Goal: Task Accomplishment & Management: Manage account settings

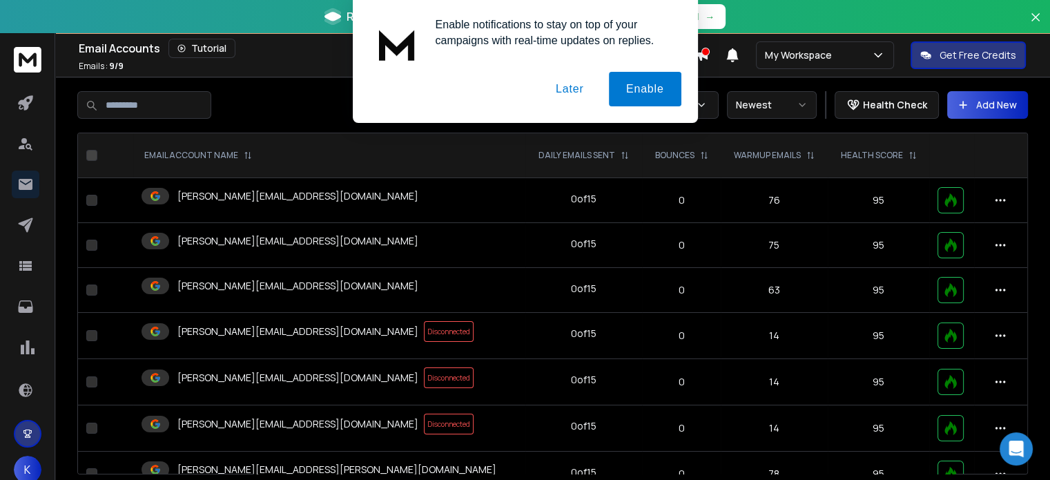
click at [565, 91] on button "Later" at bounding box center [569, 89] width 62 height 35
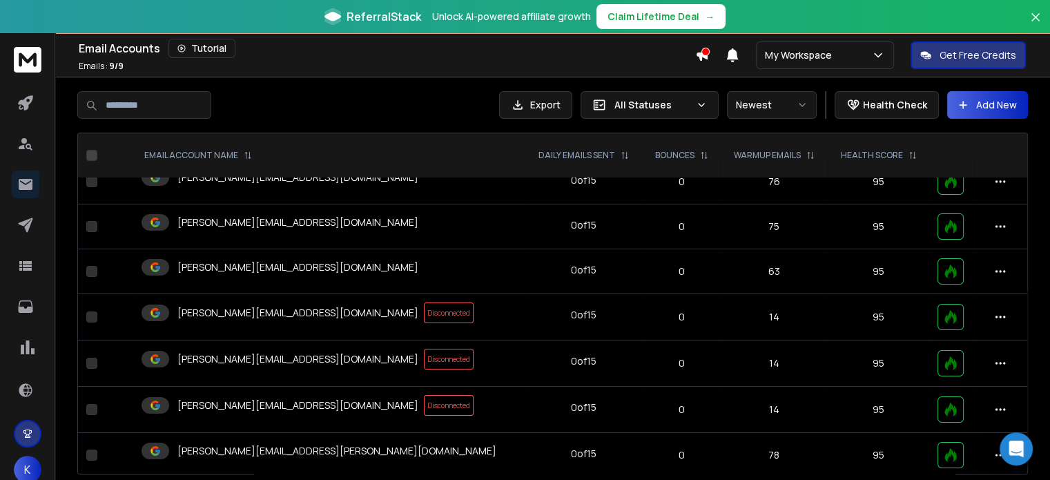
scroll to position [19, 0]
click at [210, 323] on td "j.cook@mopanu.com Disconnected" at bounding box center [329, 317] width 392 height 46
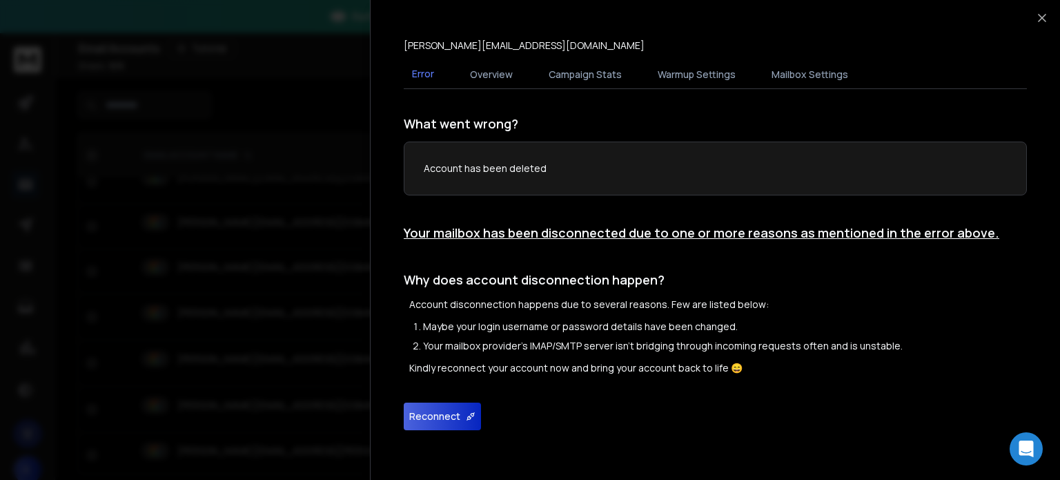
click at [1034, 25] on div "j.cook@mopanu.com Error Overview Campaign Stats Warmup Settings Mailbox Setting…" at bounding box center [715, 234] width 656 height 435
click at [1035, 17] on icon "button" at bounding box center [1042, 18] width 14 height 14
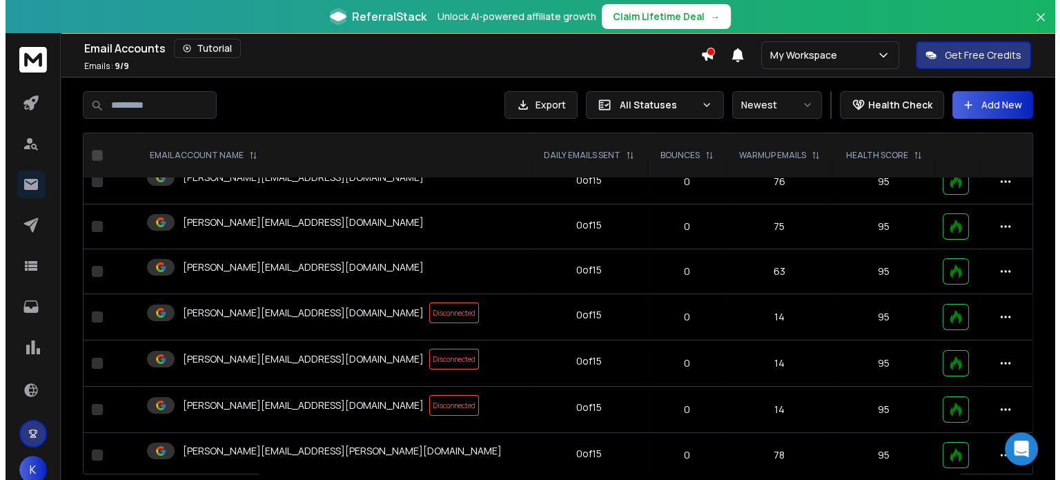
scroll to position [0, 0]
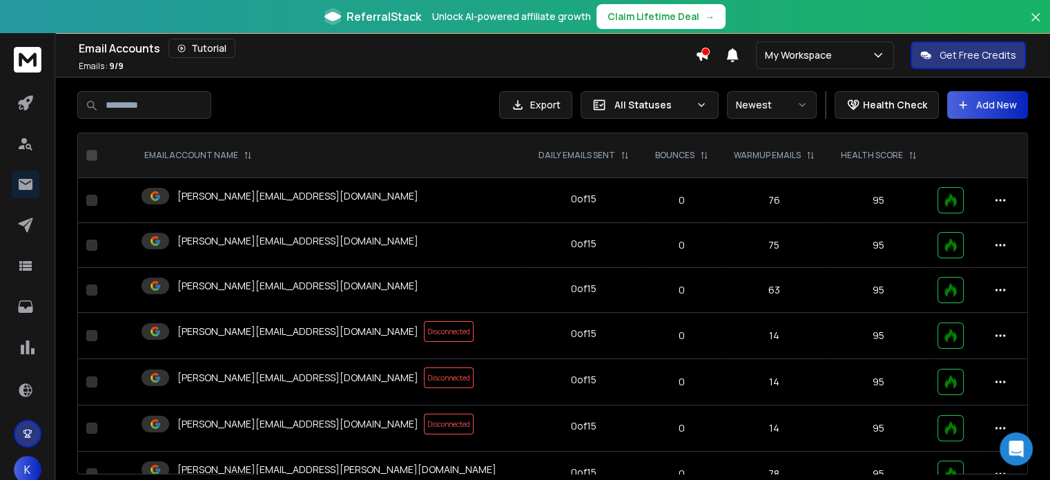
click at [571, 192] on div "0 of 15" at bounding box center [584, 199] width 26 height 14
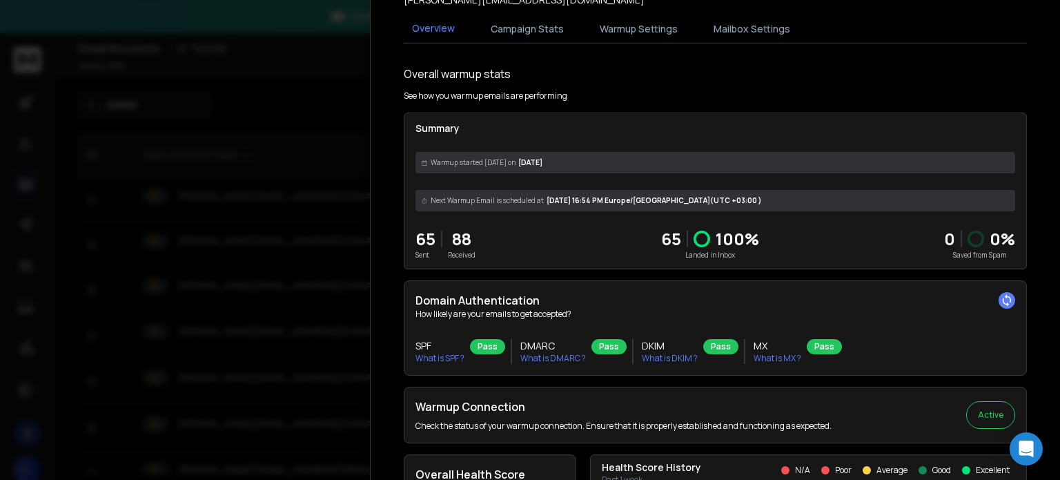
scroll to position [44, 0]
click at [639, 21] on button "Warmup Settings" at bounding box center [638, 30] width 95 height 30
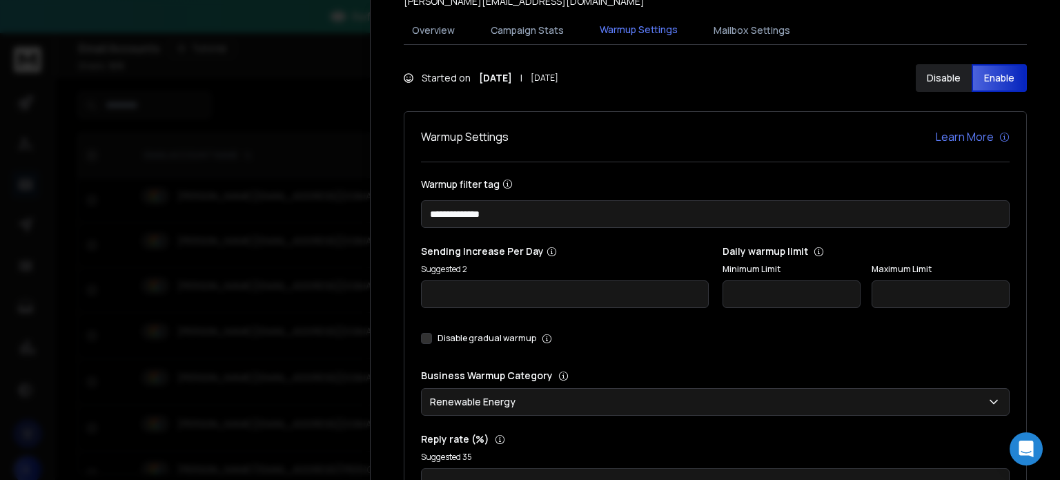
click at [547, 27] on button "Campaign Stats" at bounding box center [527, 30] width 90 height 30
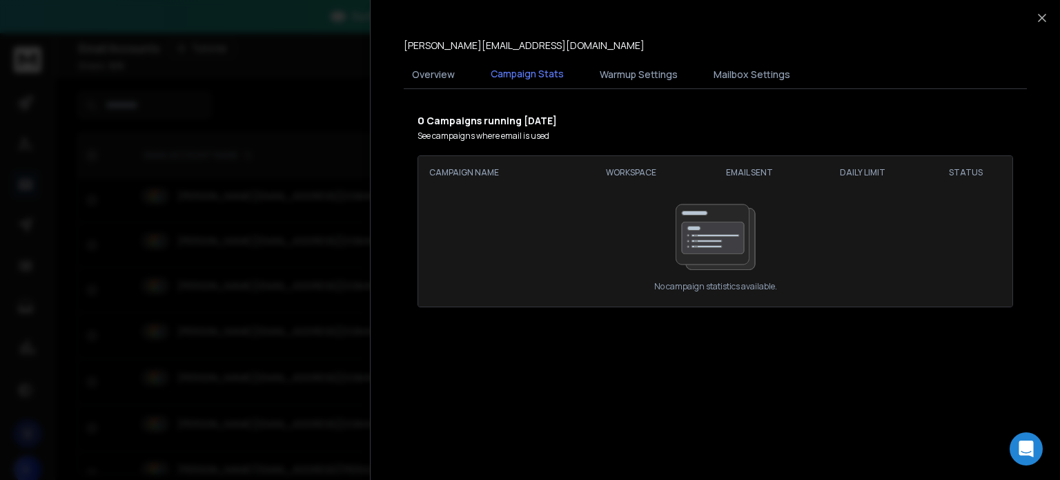
scroll to position [0, 0]
click at [459, 67] on button "Overview" at bounding box center [433, 74] width 59 height 30
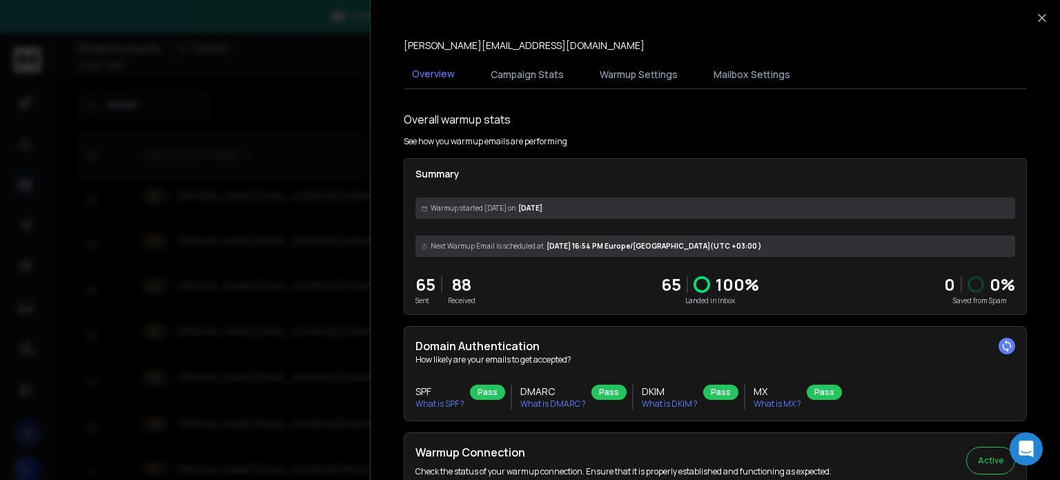
click at [626, 72] on button "Warmup Settings" at bounding box center [638, 74] width 95 height 30
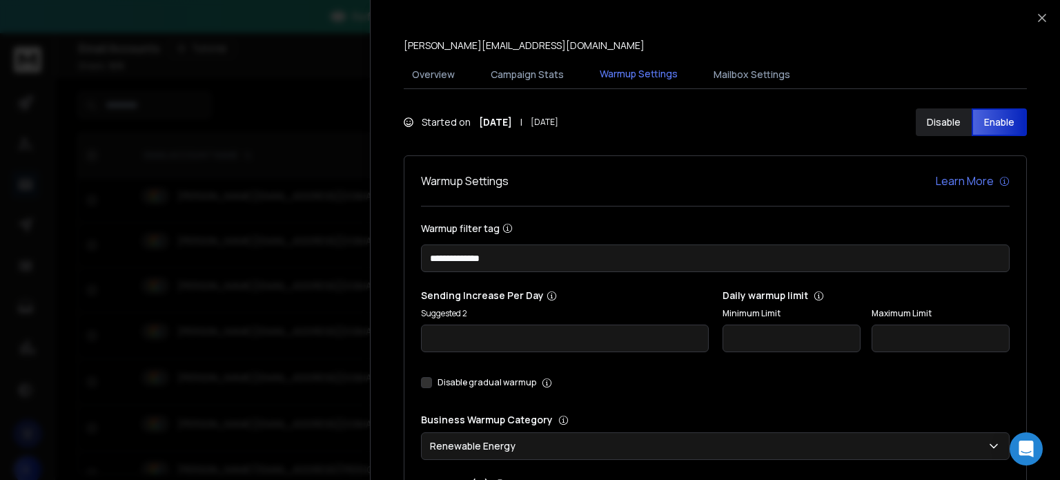
click at [708, 73] on button "Mailbox Settings" at bounding box center [751, 74] width 93 height 30
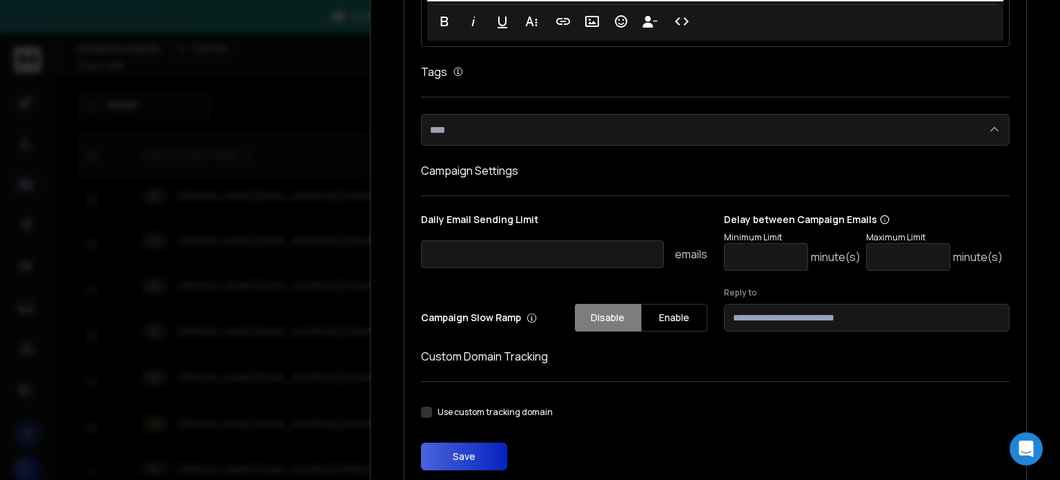
click at [312, 257] on div at bounding box center [530, 240] width 1060 height 480
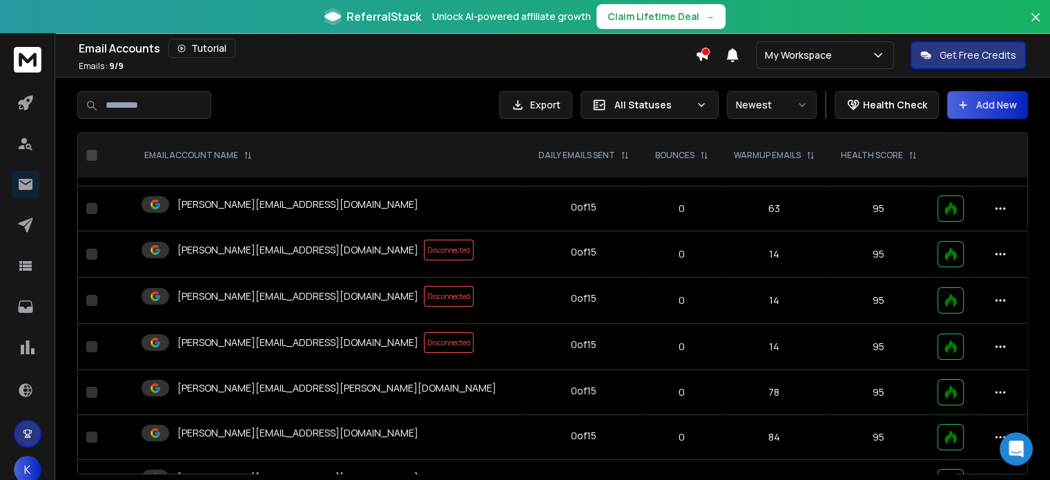
scroll to position [80, 0]
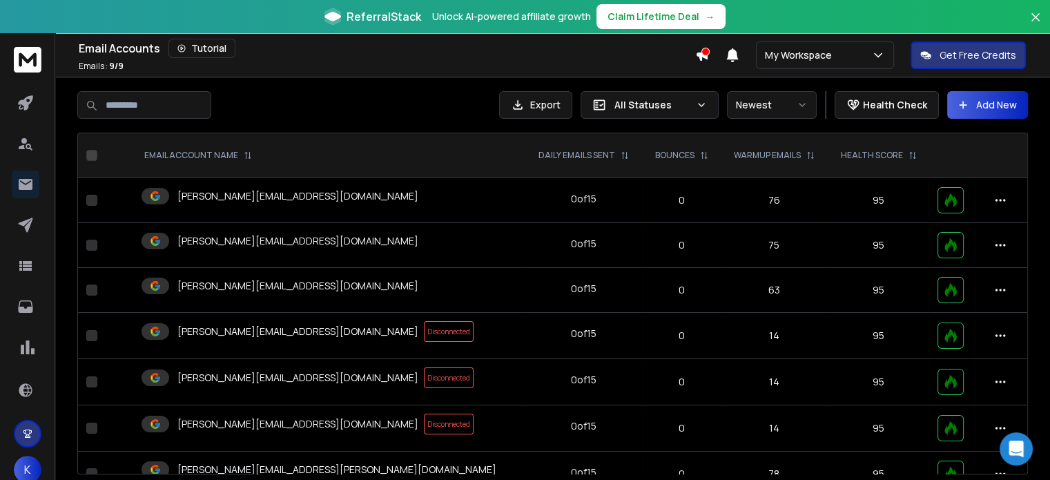
click at [994, 106] on button "Add New" at bounding box center [987, 105] width 81 height 28
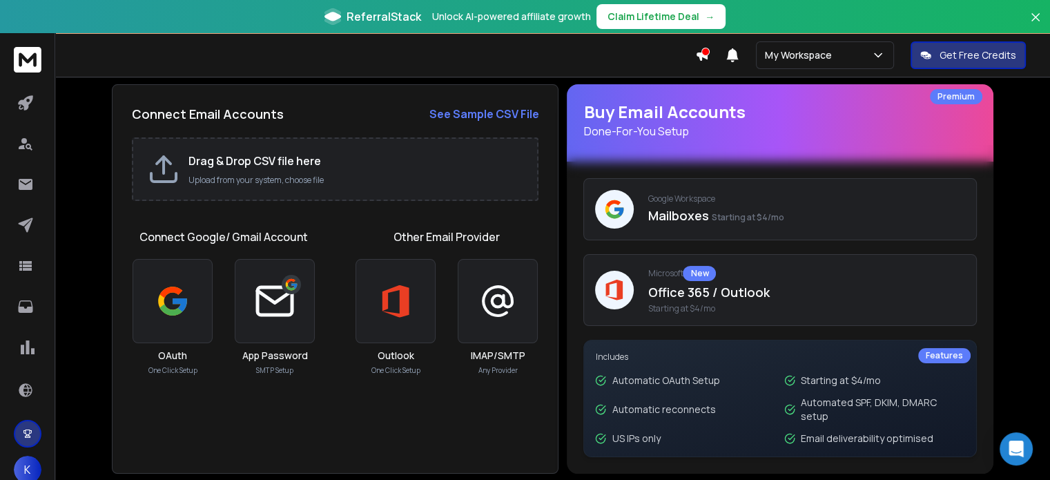
scroll to position [85, 0]
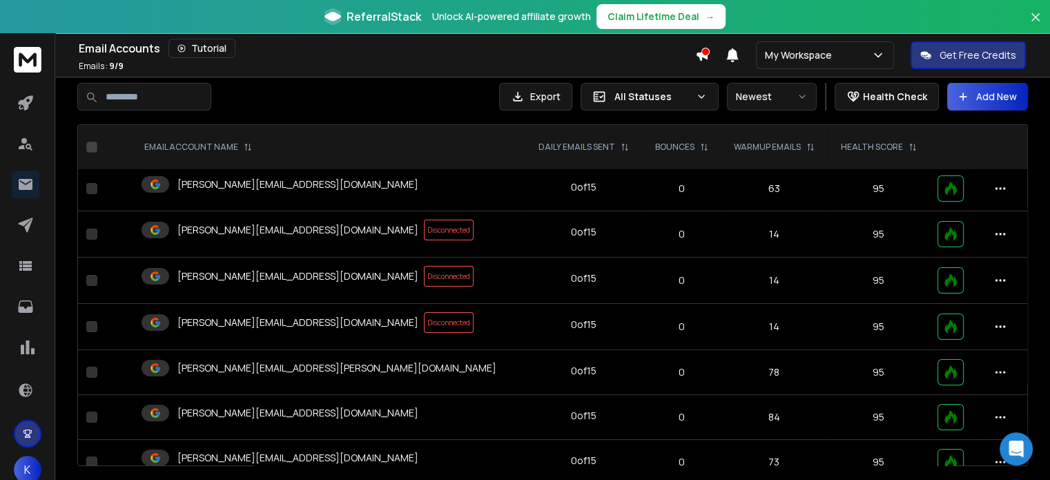
scroll to position [80, 0]
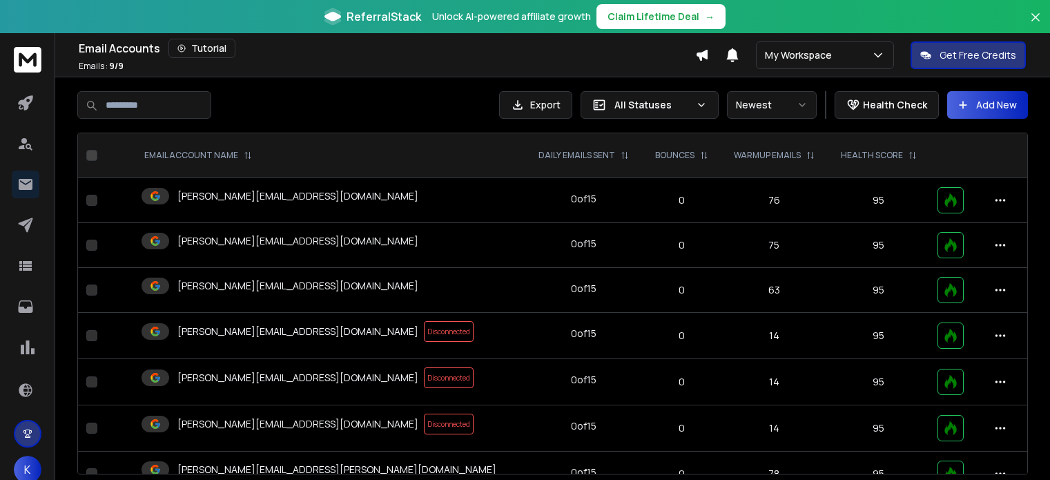
scroll to position [8, 0]
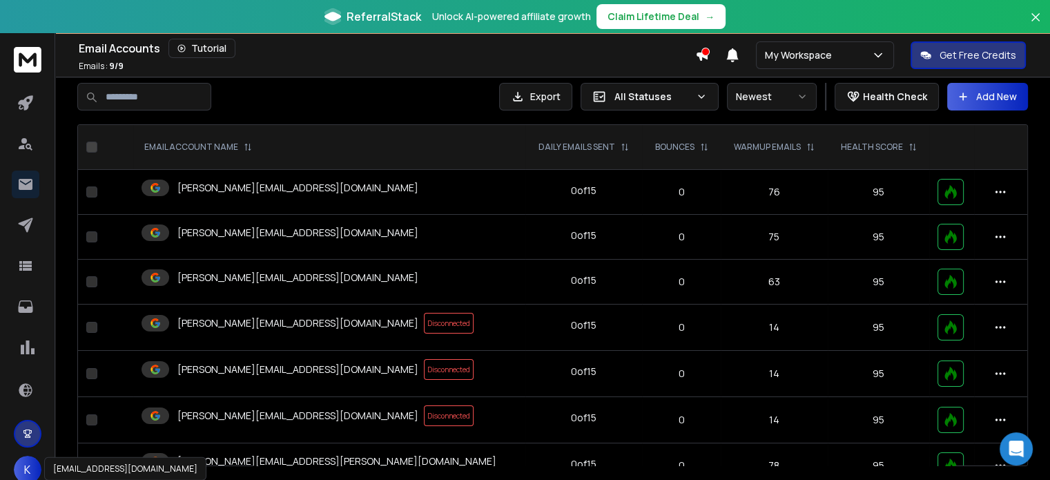
click at [36, 468] on span "K" at bounding box center [28, 470] width 28 height 28
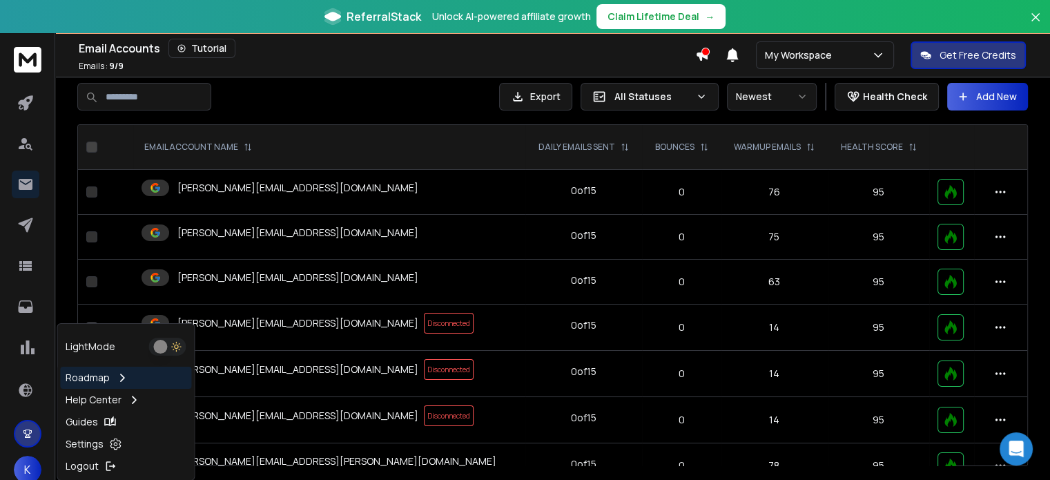
click at [117, 379] on icon at bounding box center [122, 378] width 14 height 14
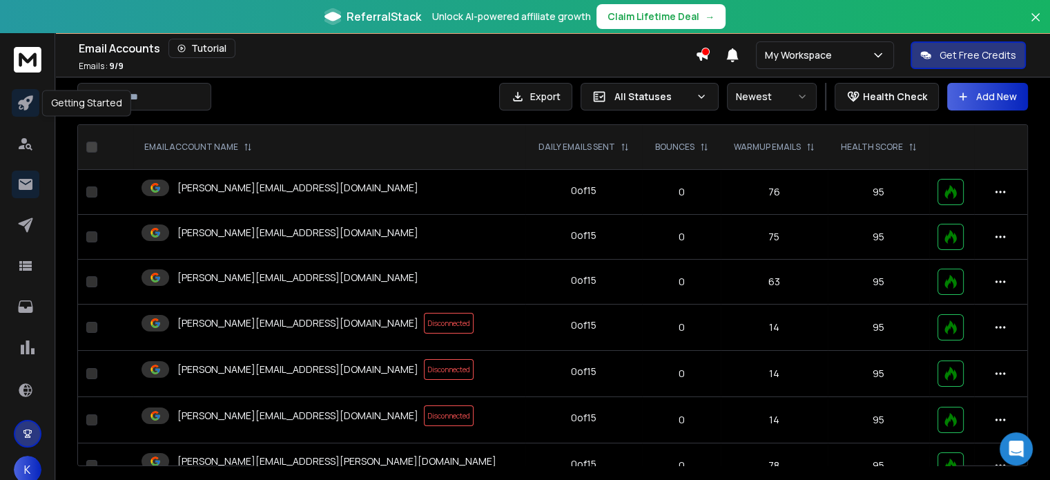
click at [37, 104] on link at bounding box center [26, 103] width 28 height 28
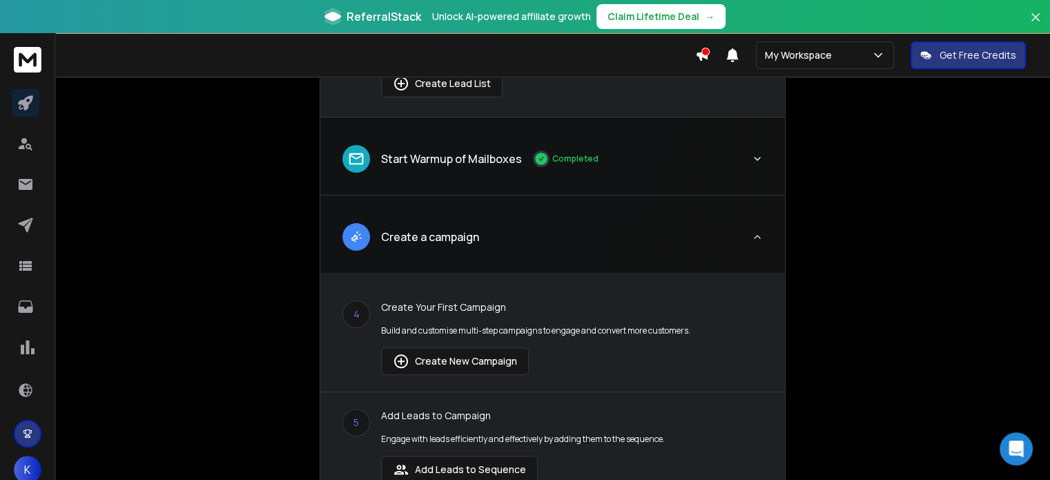
scroll to position [331, 0]
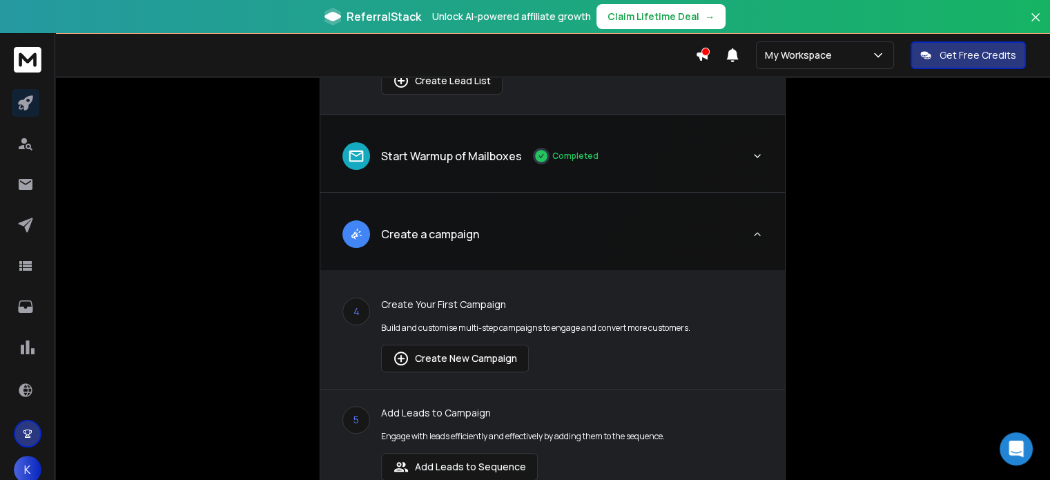
click at [918, 52] on button "Get Free Credits" at bounding box center [967, 55] width 115 height 28
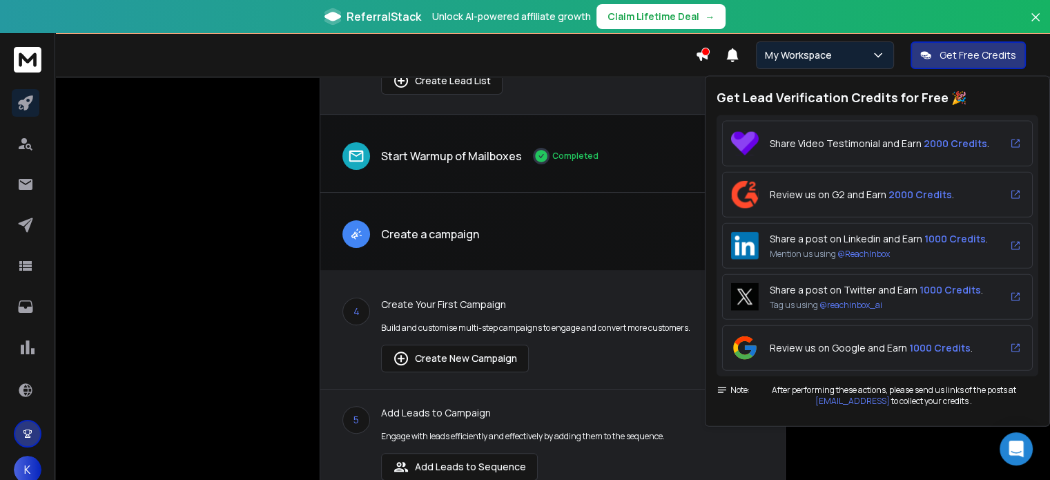
click at [872, 52] on div "My Workspace" at bounding box center [825, 55] width 120 height 14
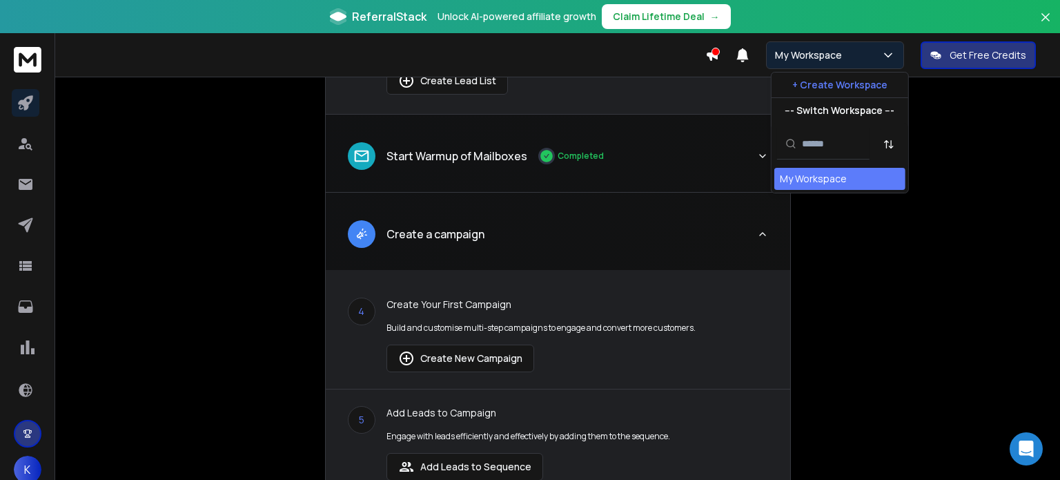
click at [807, 48] on p "My Workspace" at bounding box center [811, 55] width 72 height 14
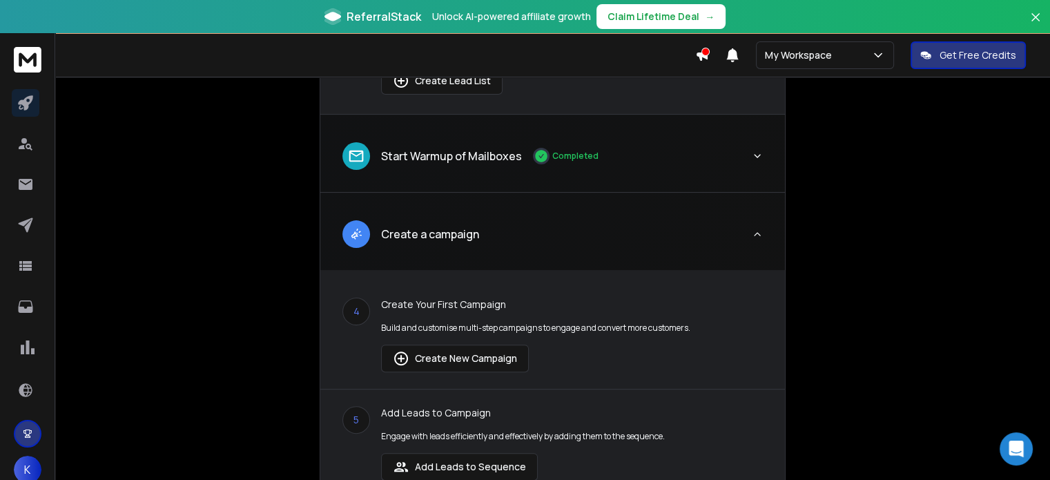
scroll to position [381, 0]
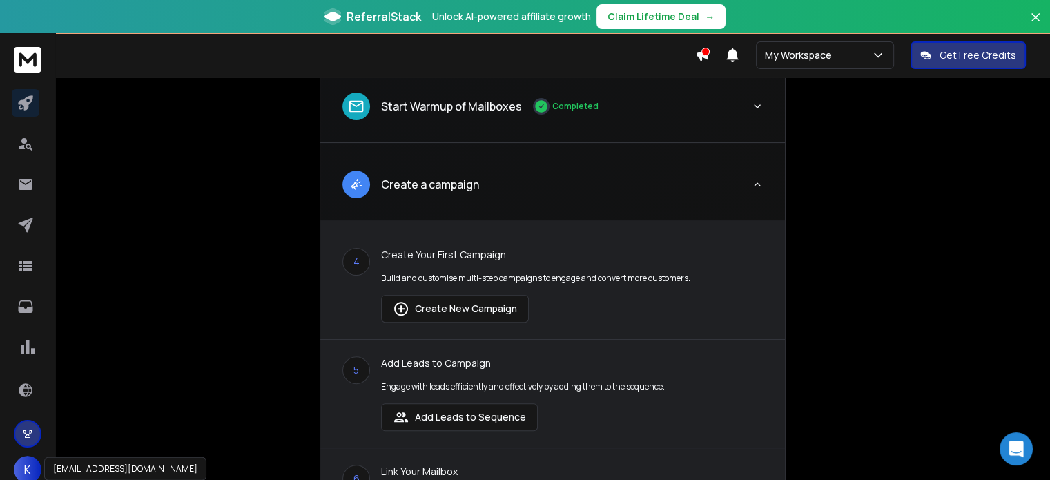
drag, startPoint x: 19, startPoint y: 467, endPoint x: 17, endPoint y: 474, distance: 7.4
click at [17, 474] on span "K" at bounding box center [28, 470] width 28 height 28
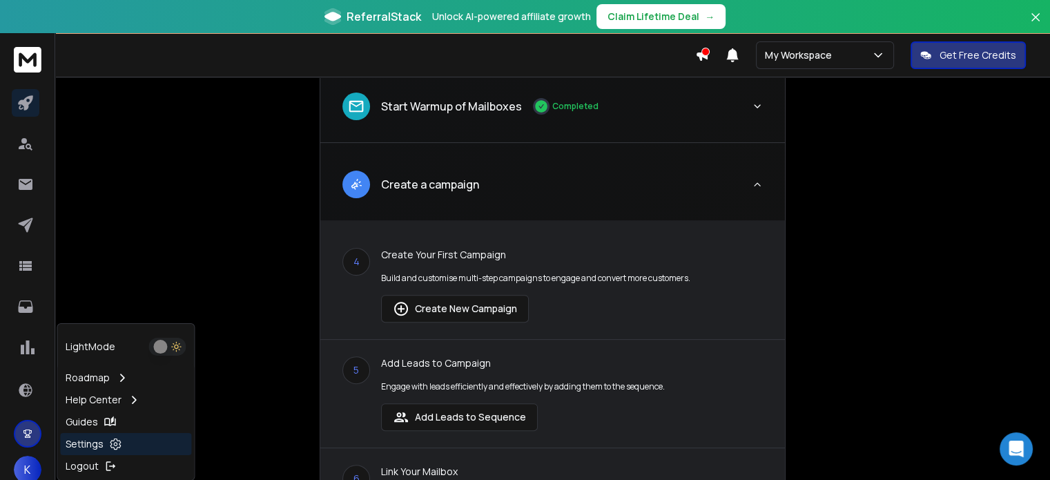
click at [94, 438] on p "Settings" at bounding box center [85, 444] width 38 height 14
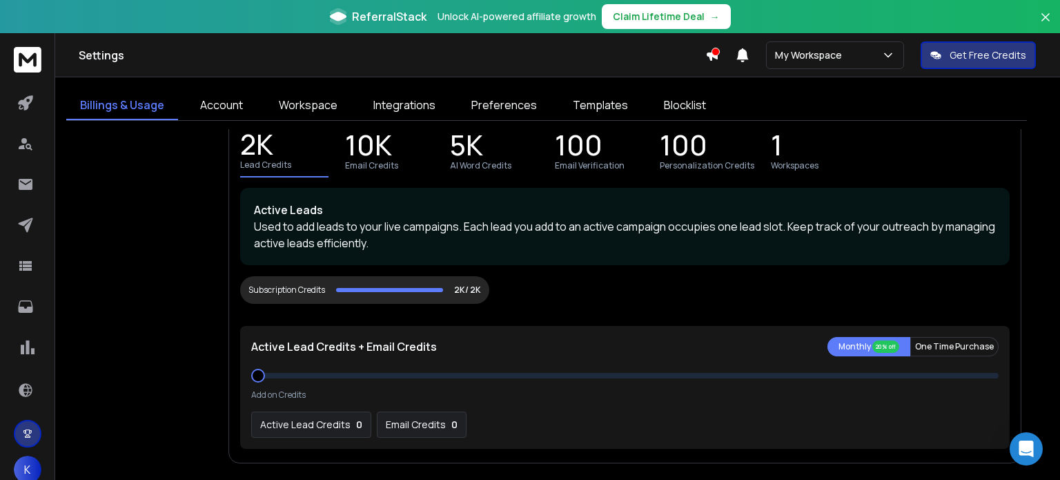
scroll to position [149, 0]
